Goal: Task Accomplishment & Management: Use online tool/utility

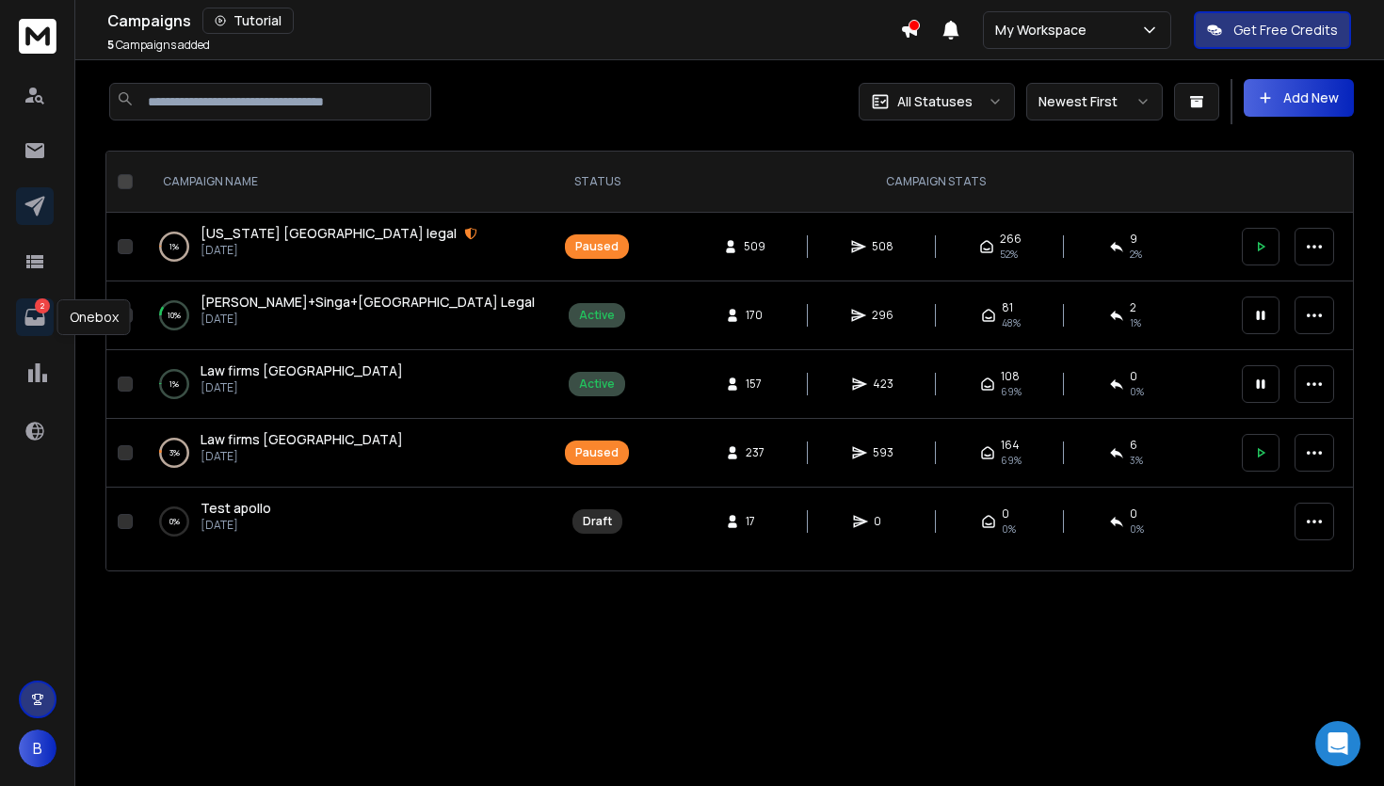
click at [39, 316] on icon at bounding box center [35, 317] width 23 height 23
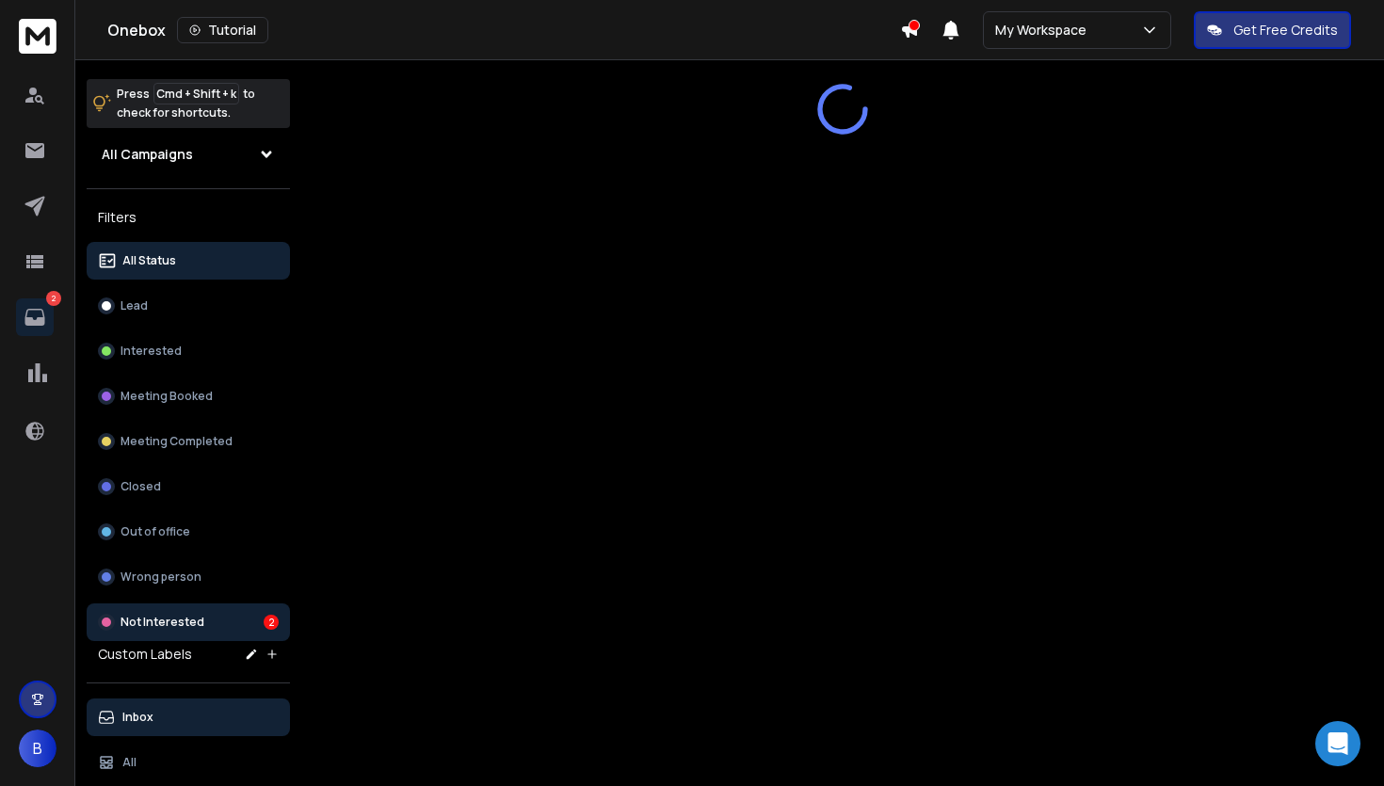
click at [205, 624] on button "Not Interested 2" at bounding box center [188, 623] width 203 height 38
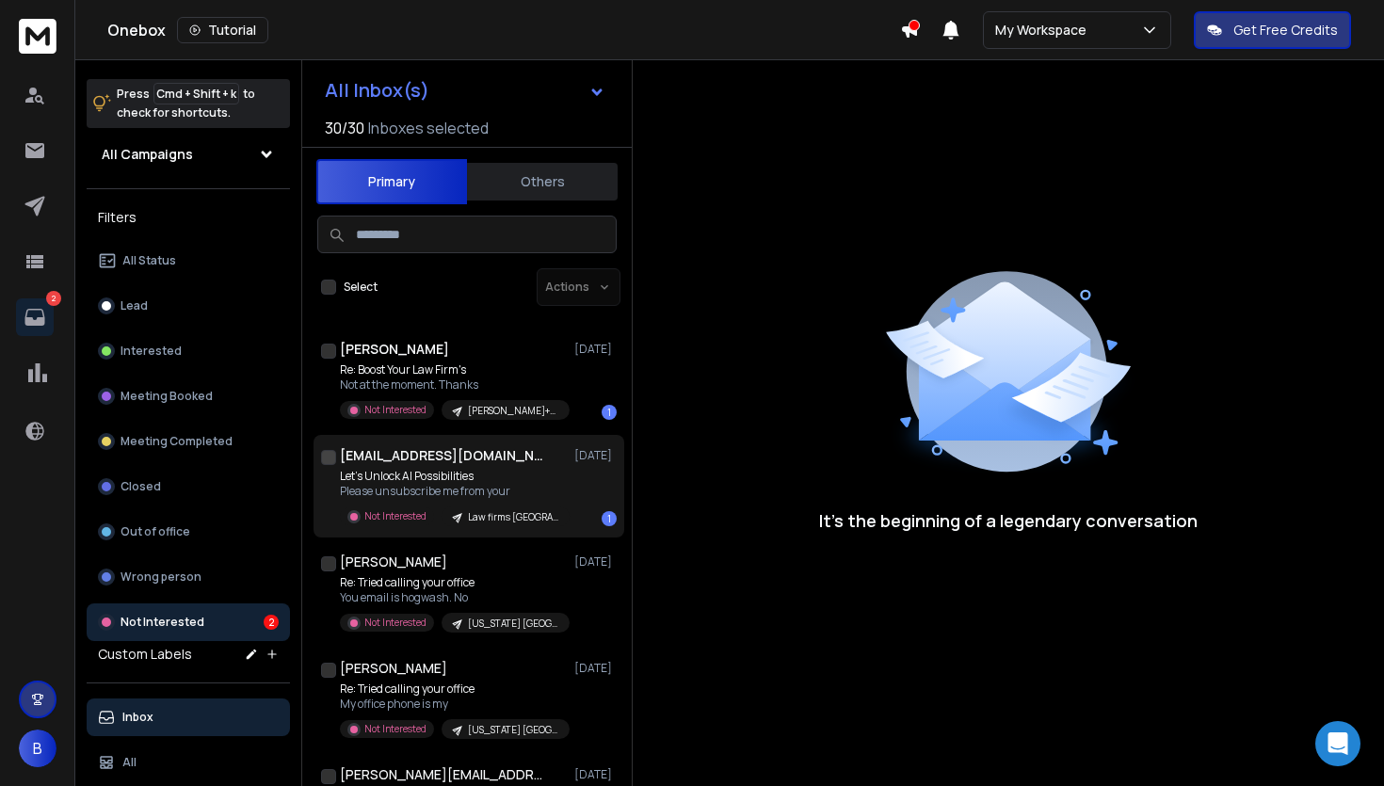
click at [479, 484] on p "Please unsubscribe me from your" at bounding box center [453, 491] width 226 height 15
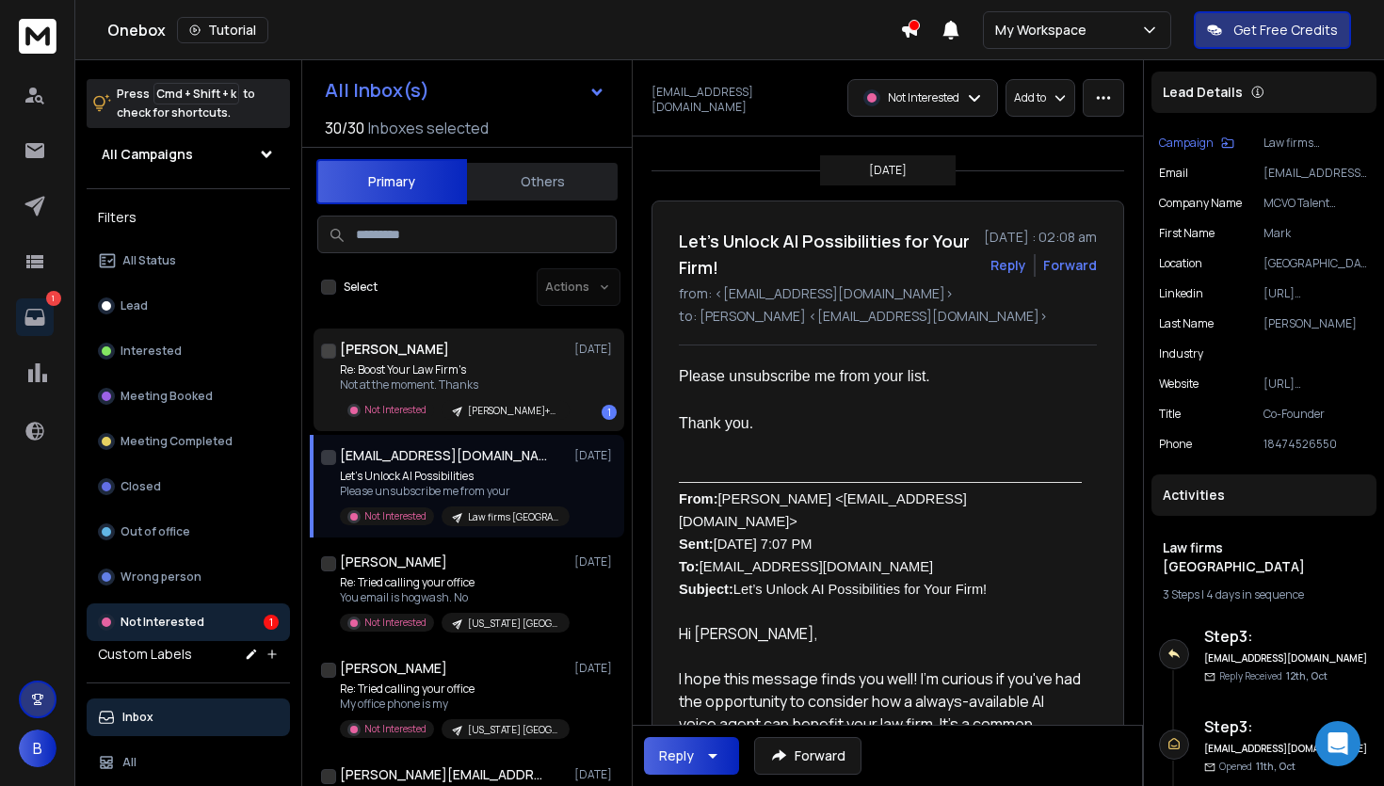
click at [455, 360] on div "Amith Narayan 12 Oct Re: Boost Your Law Firm's Not at the moment. Thanks Not In…" at bounding box center [478, 380] width 277 height 80
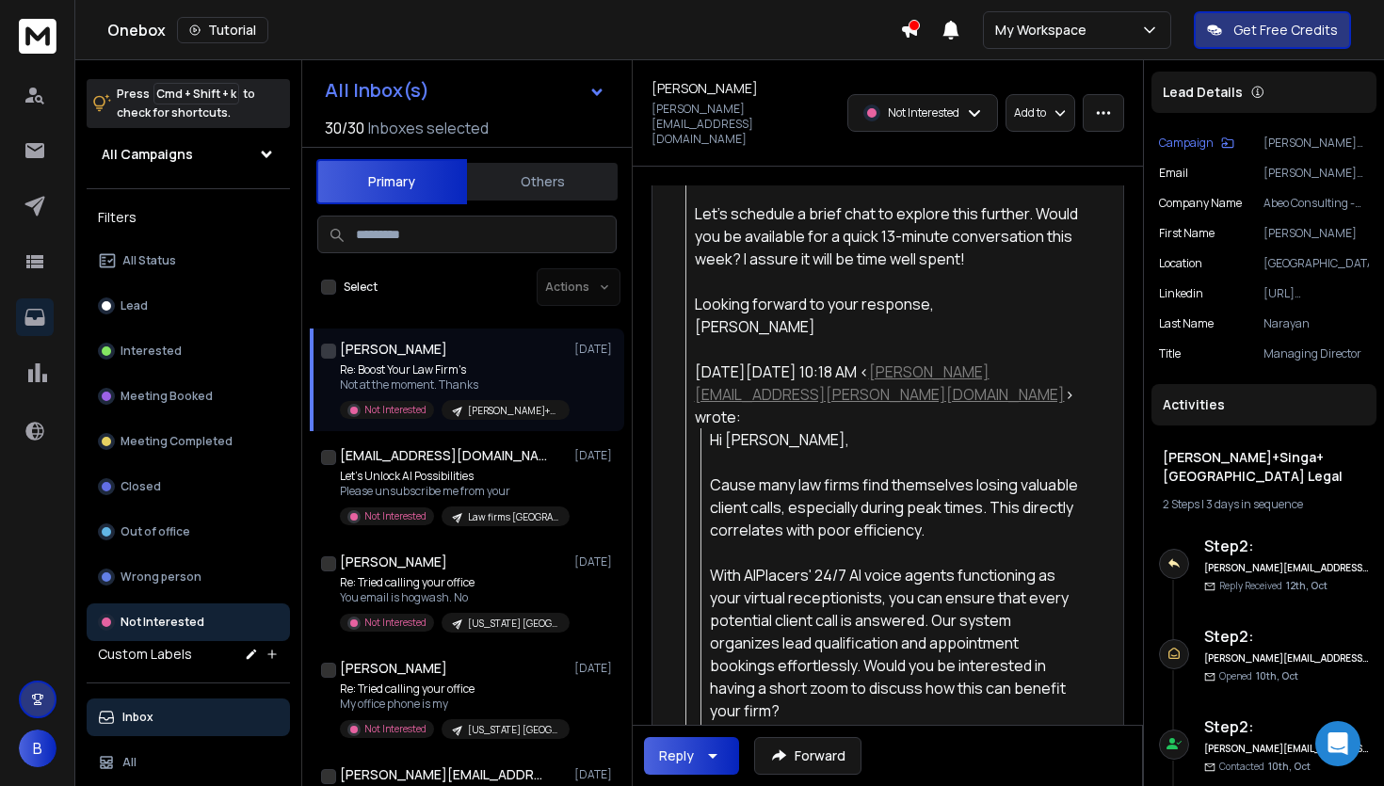
scroll to position [679, 0]
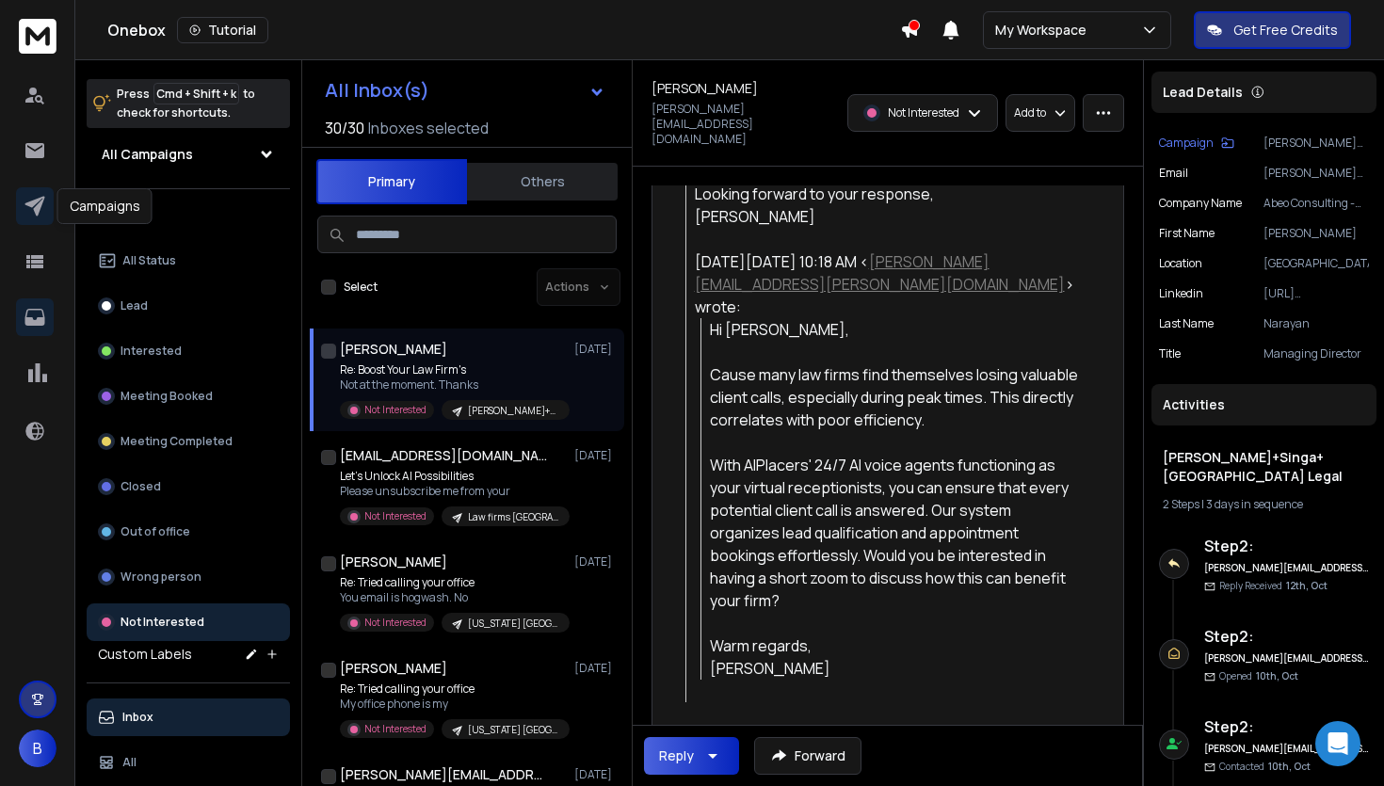
click at [42, 204] on icon at bounding box center [35, 206] width 23 height 23
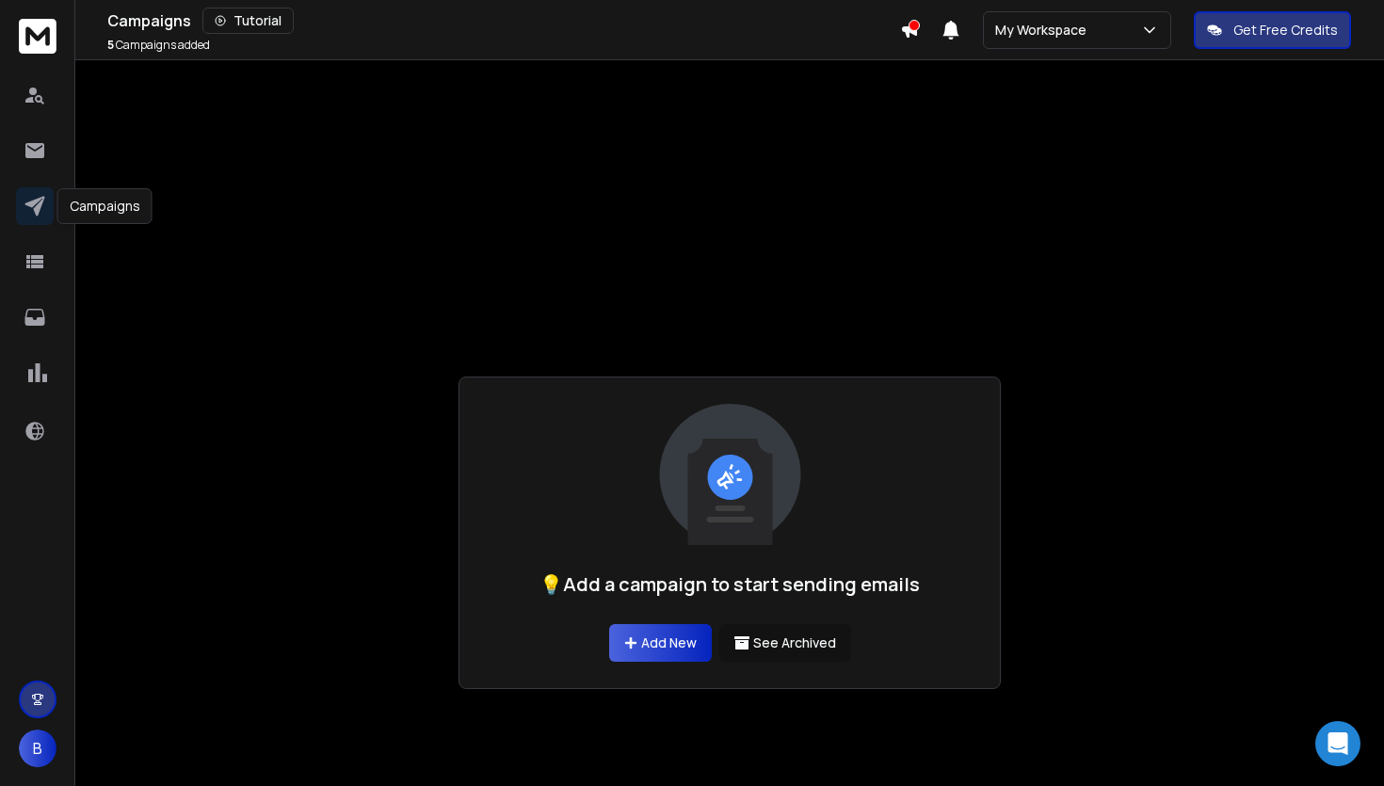
click at [36, 205] on icon at bounding box center [34, 207] width 20 height 20
click at [24, 147] on icon at bounding box center [35, 150] width 23 height 23
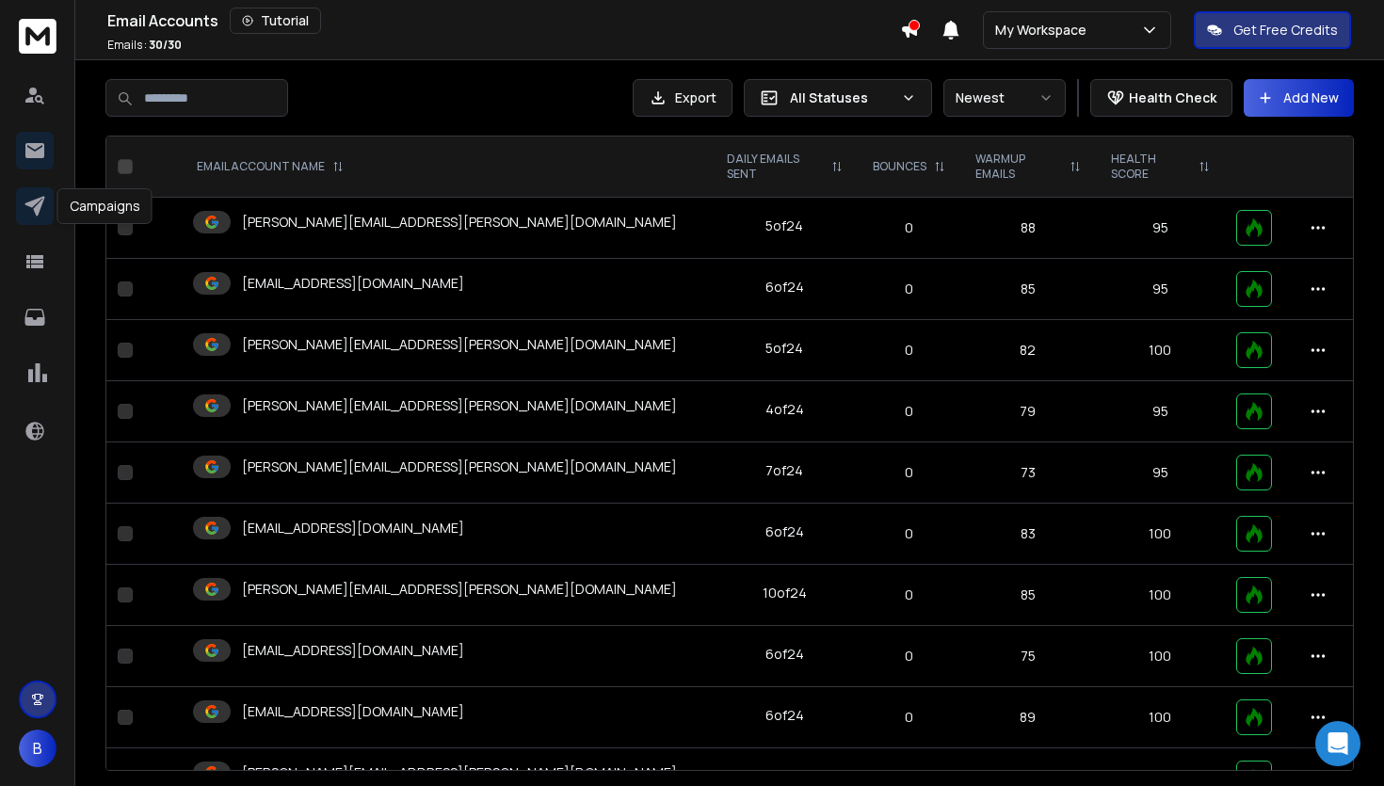
click at [32, 221] on link at bounding box center [35, 206] width 38 height 38
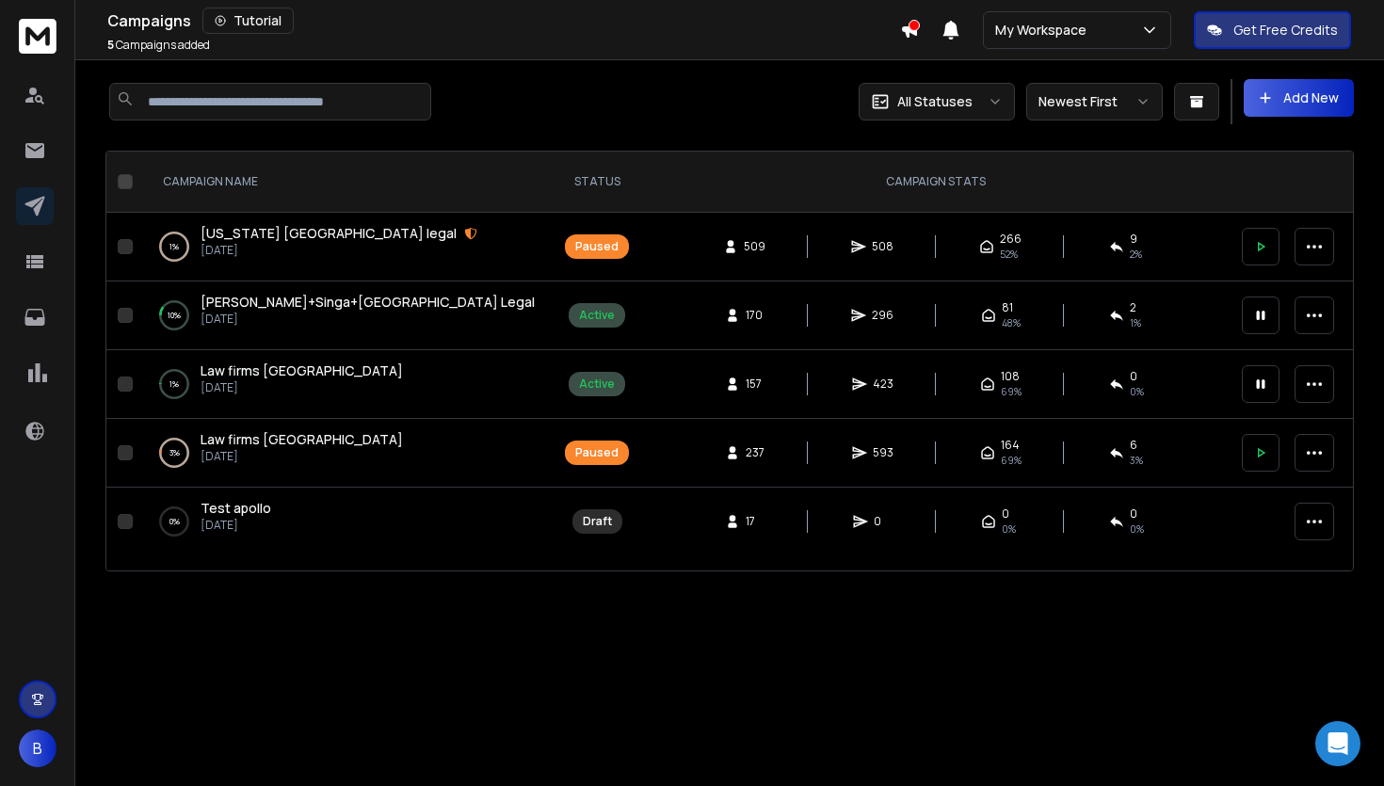
click at [1264, 388] on icon at bounding box center [1261, 383] width 8 height 9
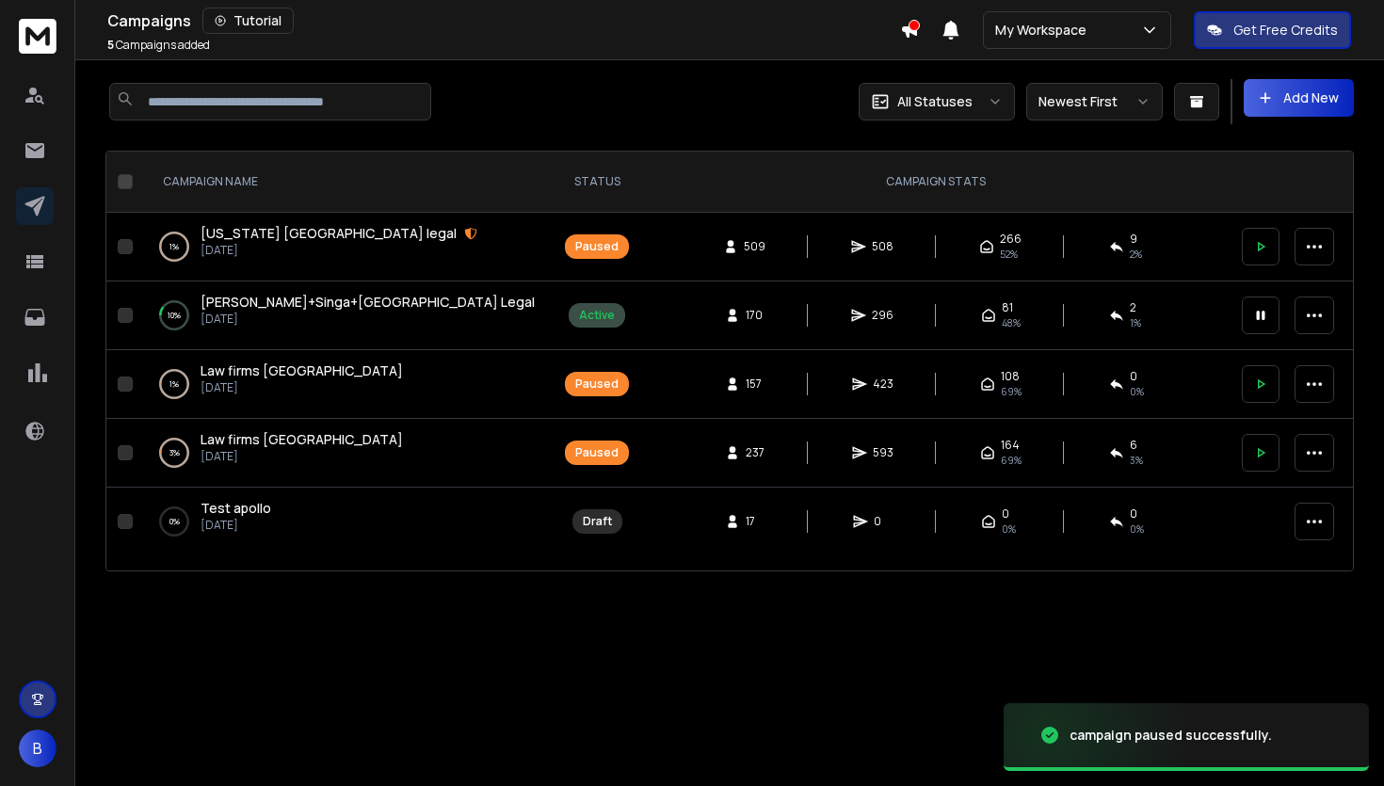
click at [1264, 315] on icon at bounding box center [1261, 315] width 8 height 9
